Goal: Task Accomplishment & Management: Use online tool/utility

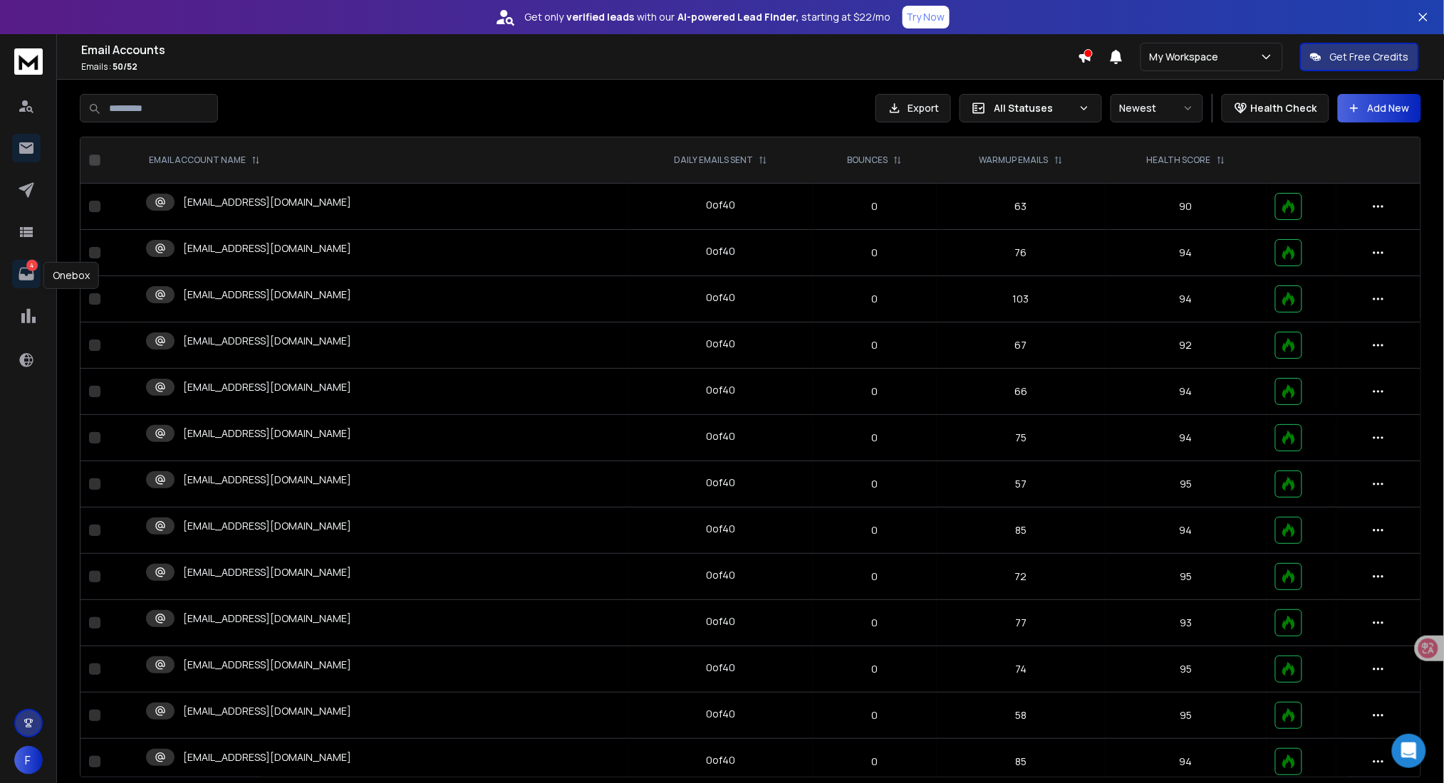
click at [25, 283] on icon at bounding box center [26, 274] width 17 height 17
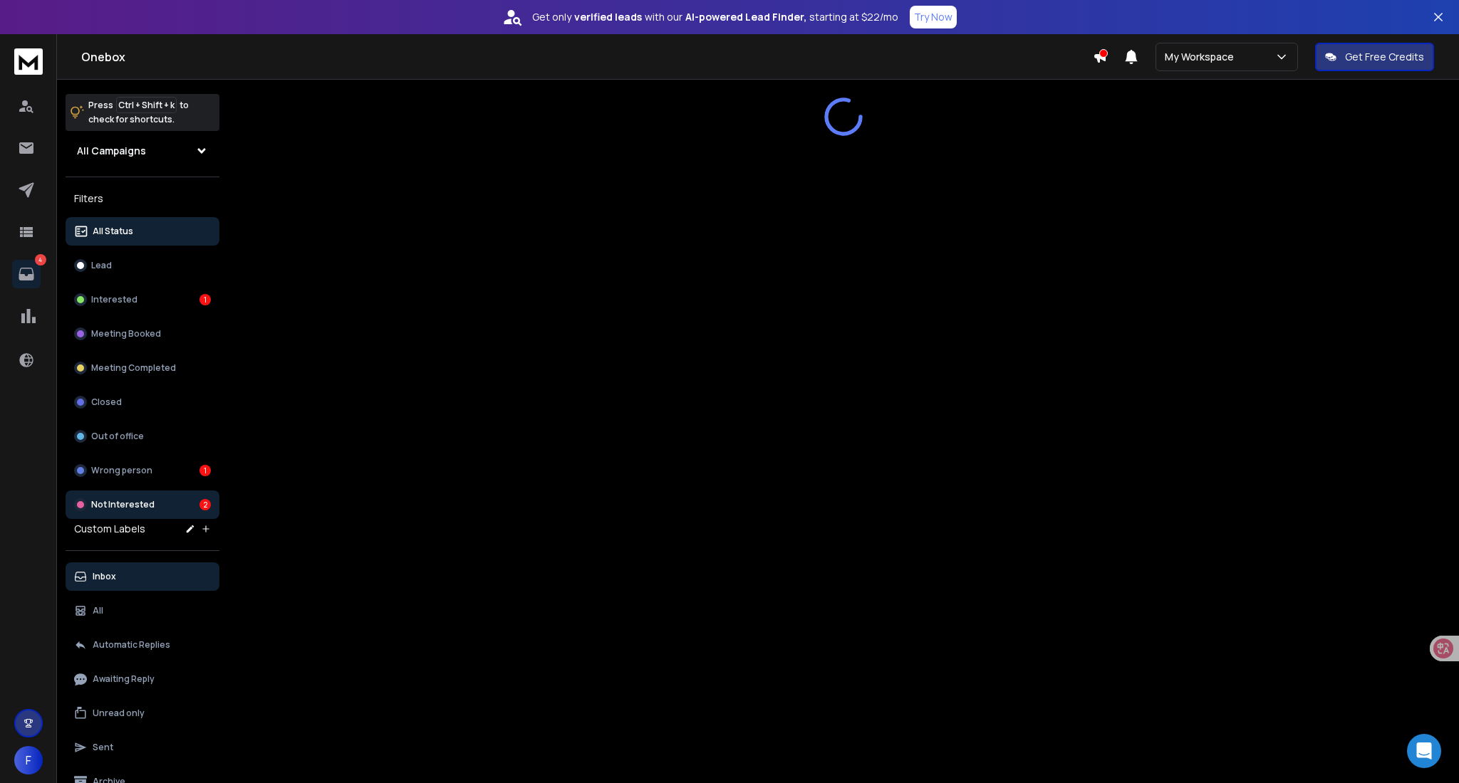
click at [135, 511] on button "Not Interested 2" at bounding box center [143, 505] width 154 height 28
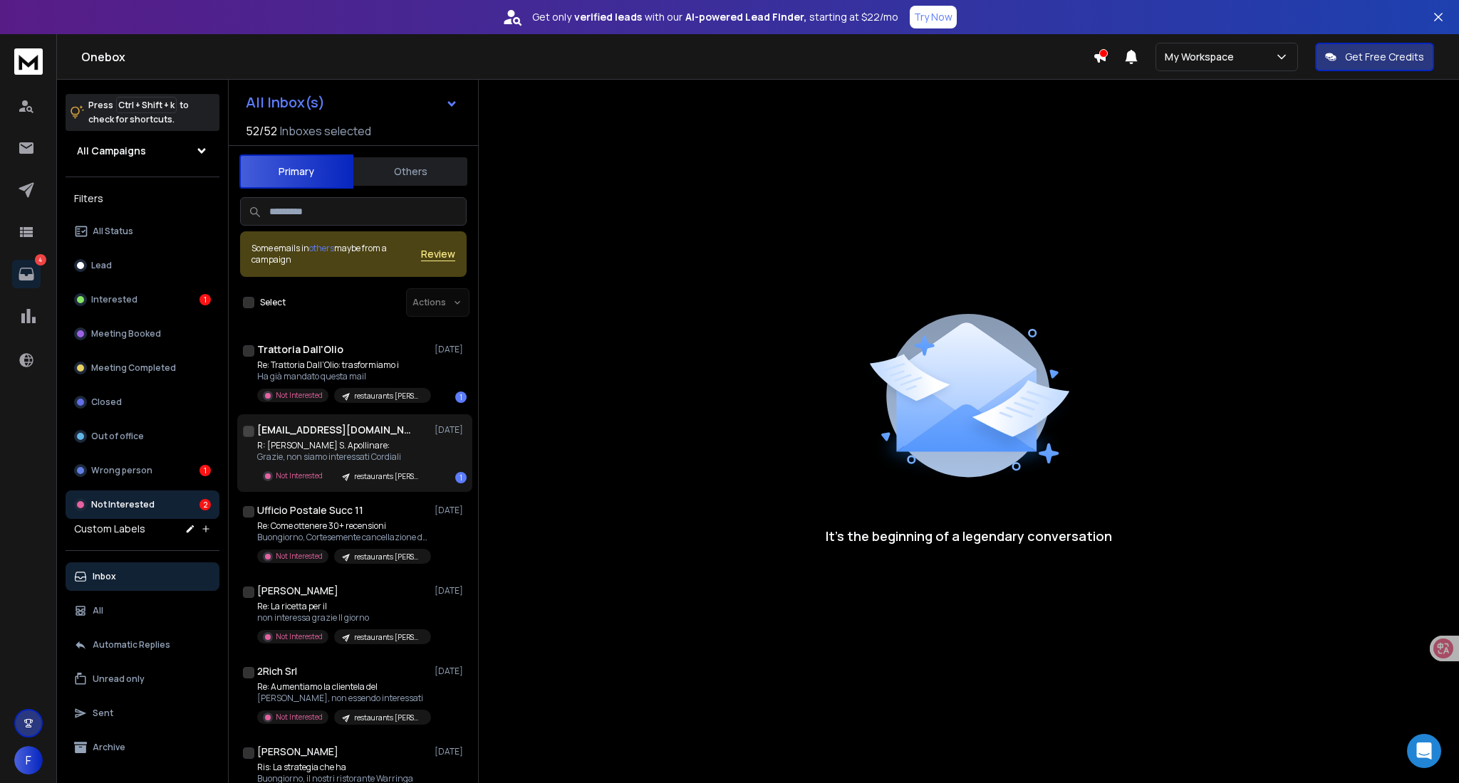
click at [354, 445] on p "R: [PERSON_NAME] S. Apollinare:" at bounding box center [342, 445] width 171 height 11
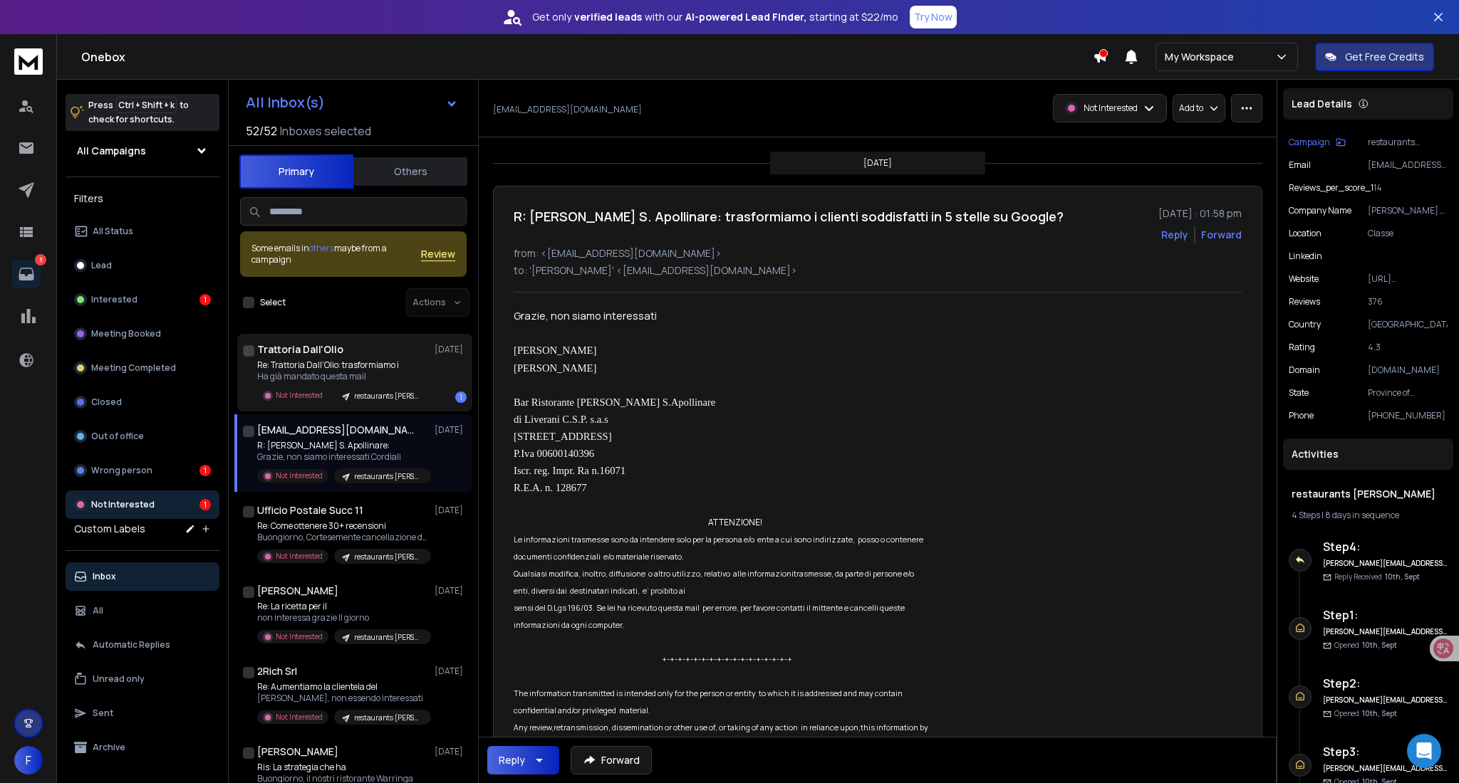
click at [354, 373] on p "Ha già mandato questa mail" at bounding box center [342, 376] width 171 height 11
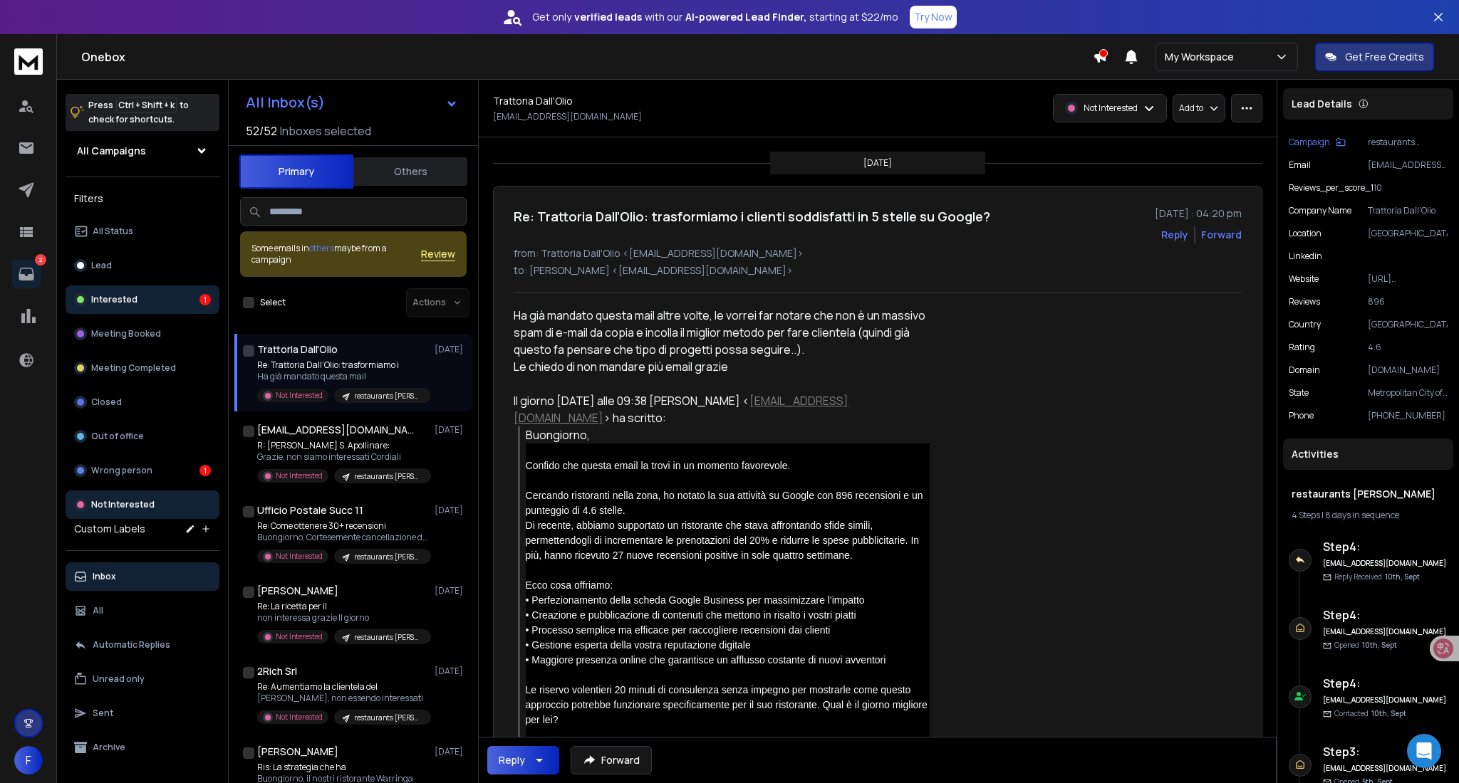
click at [127, 306] on button "Interested 1" at bounding box center [143, 300] width 154 height 28
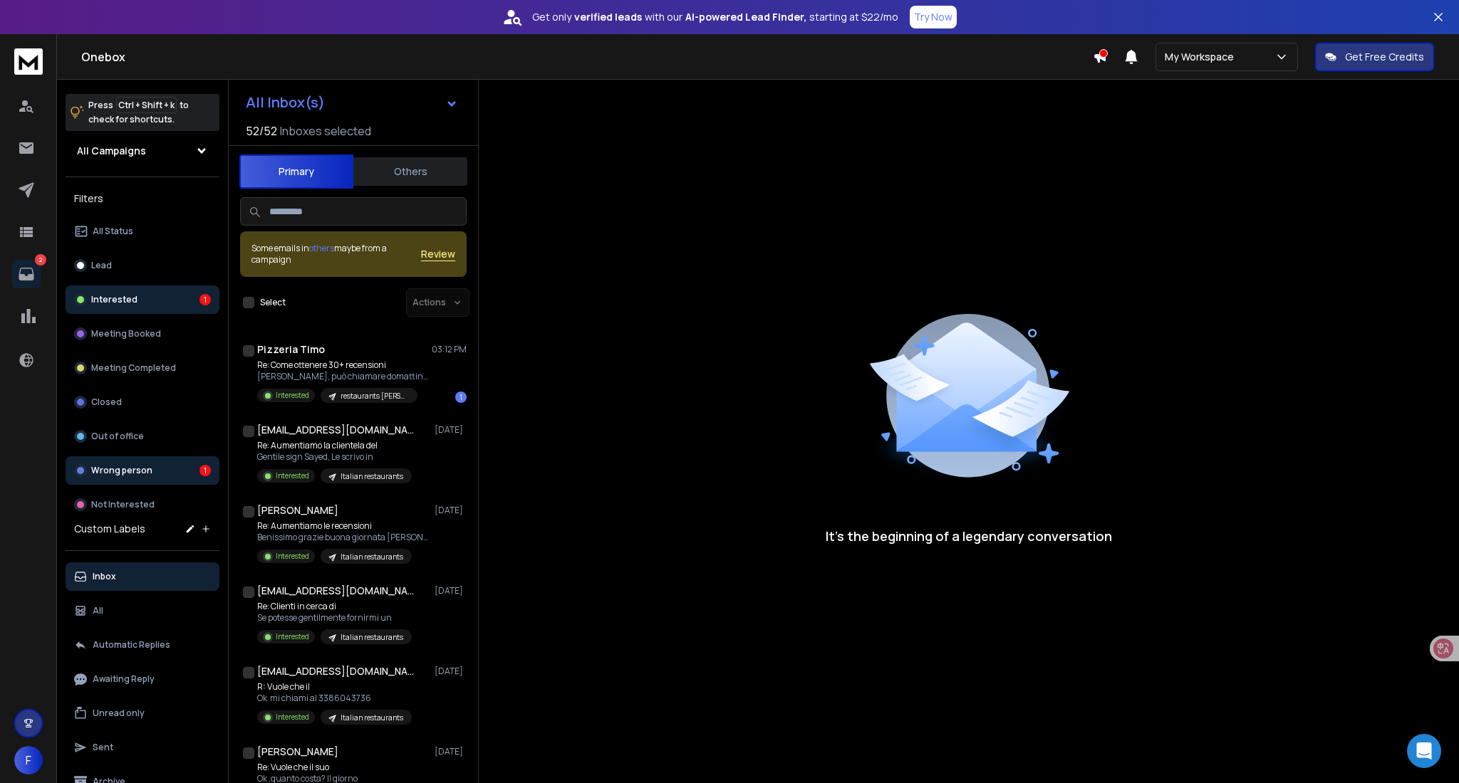
click at [135, 467] on p "Wrong person" at bounding box center [121, 470] width 61 height 11
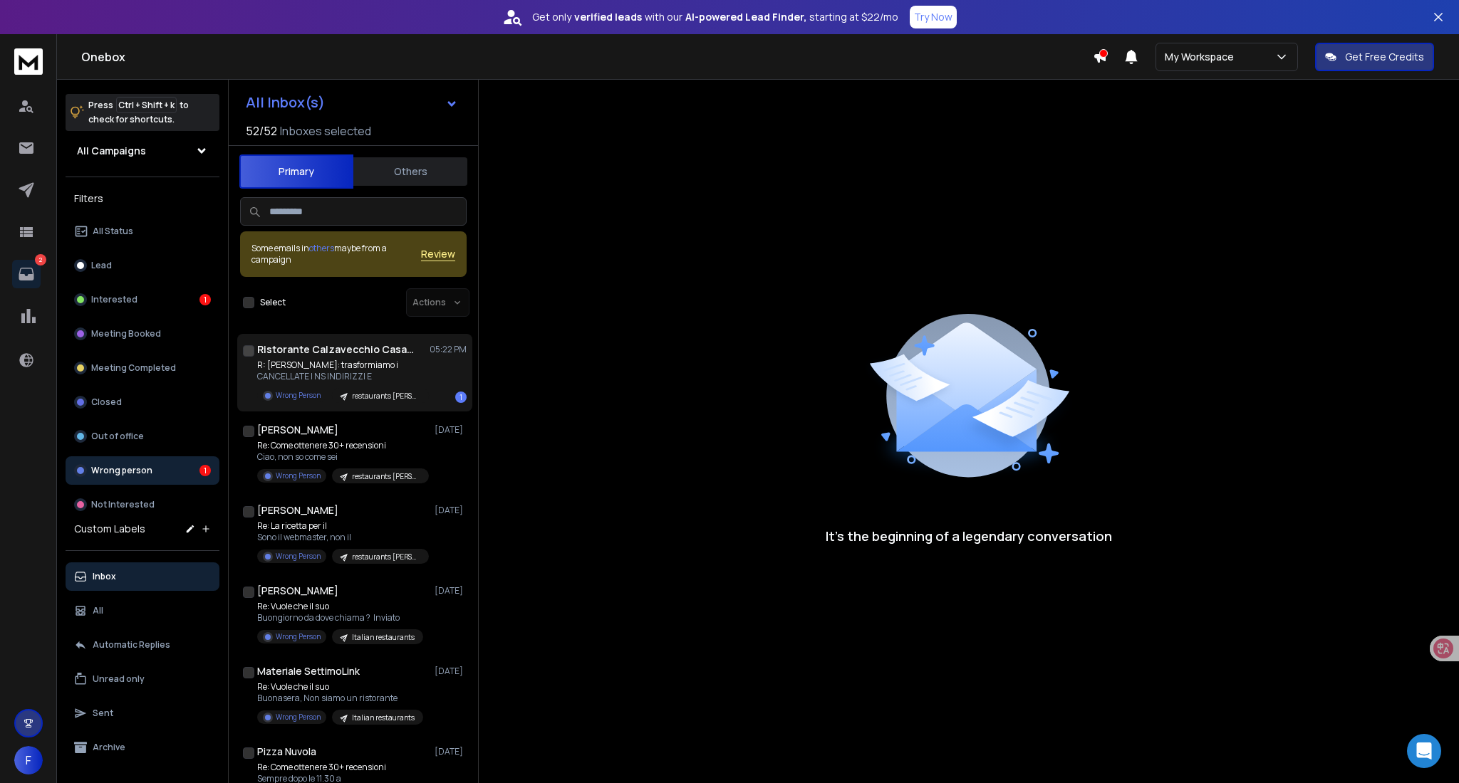
click at [336, 360] on p "R: [PERSON_NAME]: trasformiamo i" at bounding box center [342, 365] width 171 height 11
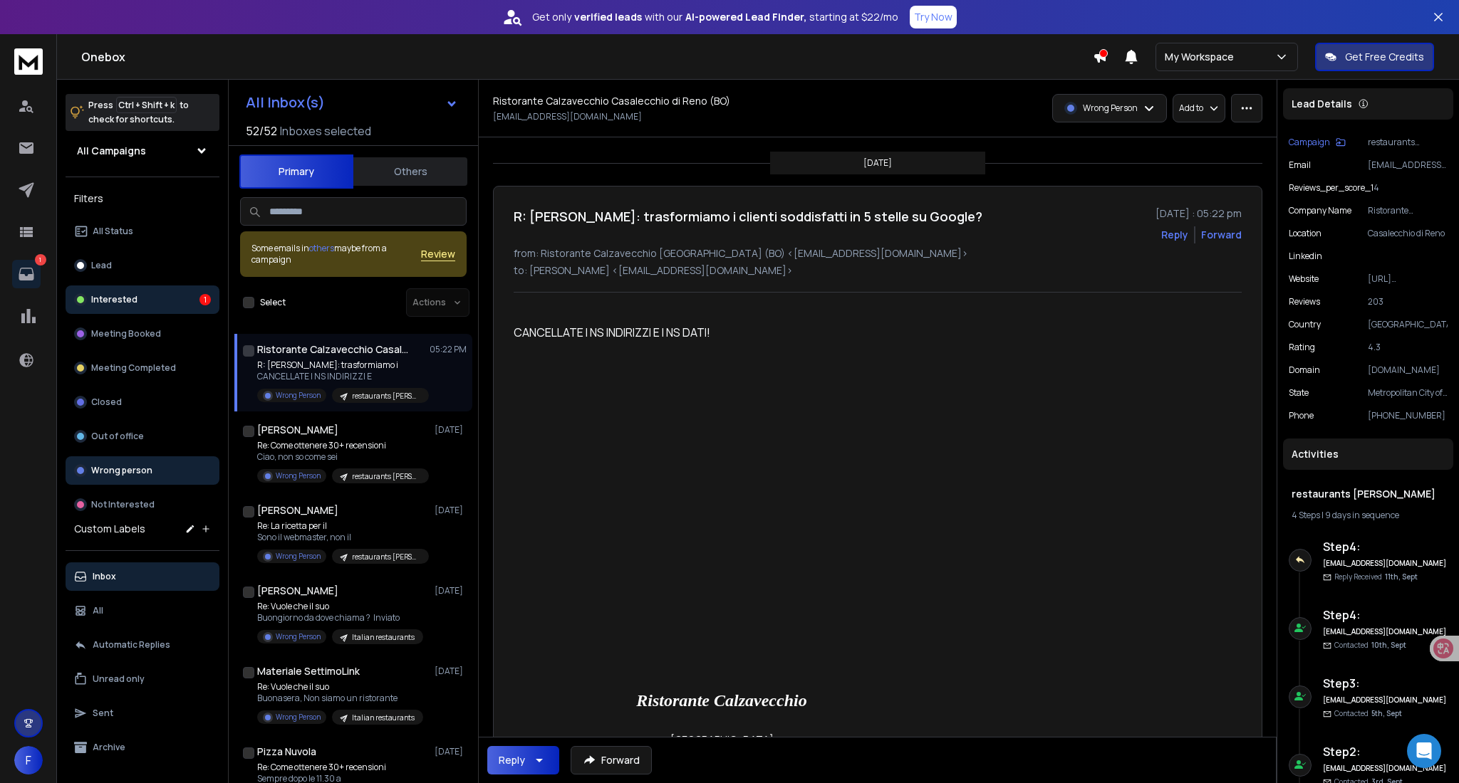
click at [180, 301] on button "Interested 1" at bounding box center [143, 300] width 154 height 28
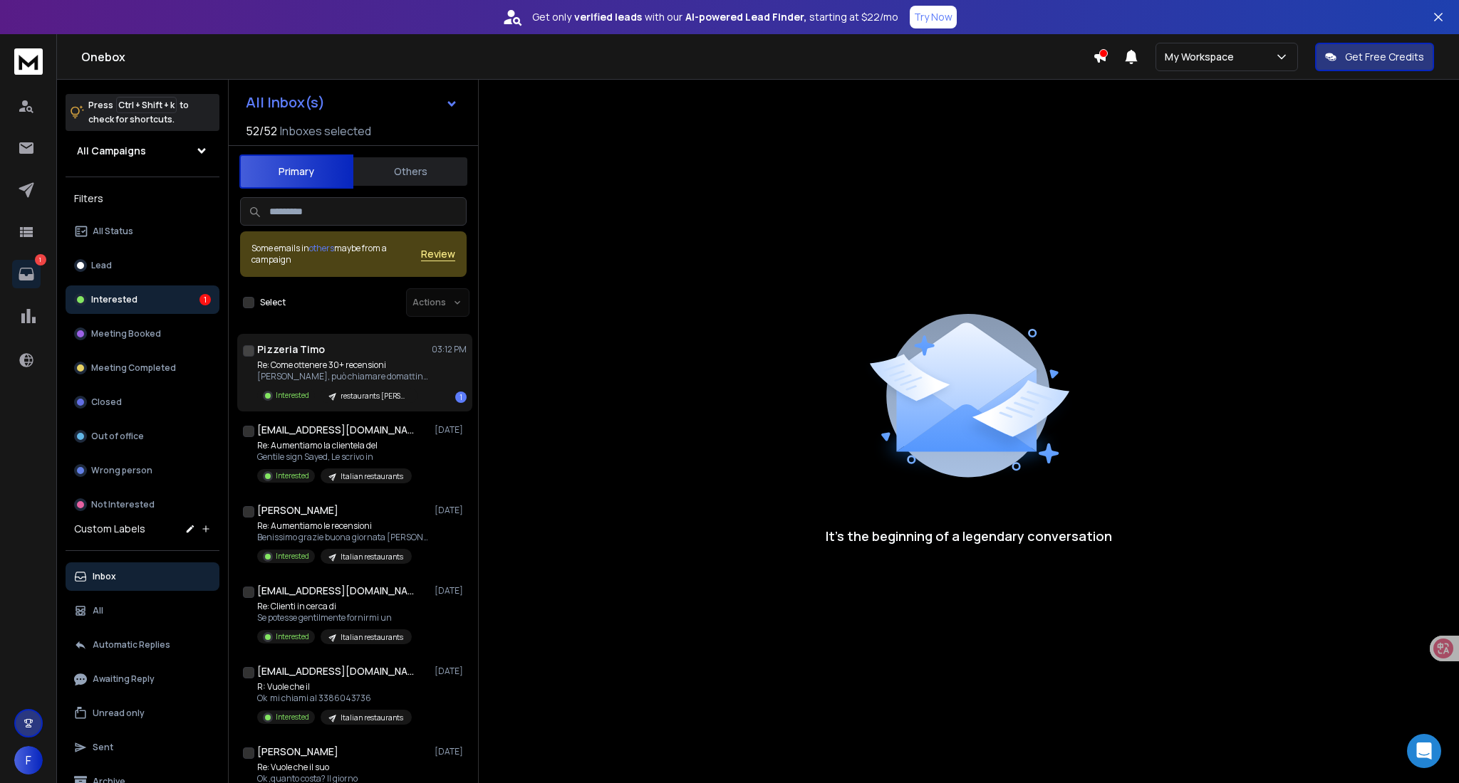
click at [323, 365] on p "Re: Come ottenere 30+ recensioni" at bounding box center [342, 365] width 171 height 11
